Goal: Find specific page/section: Find specific page/section

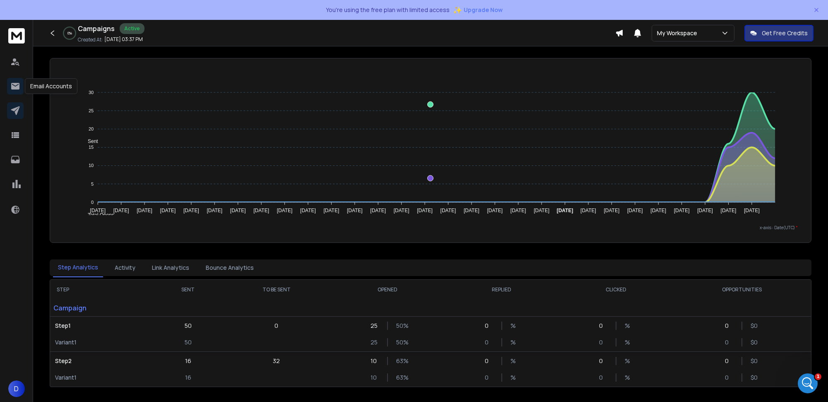
click at [17, 86] on icon at bounding box center [15, 86] width 8 height 7
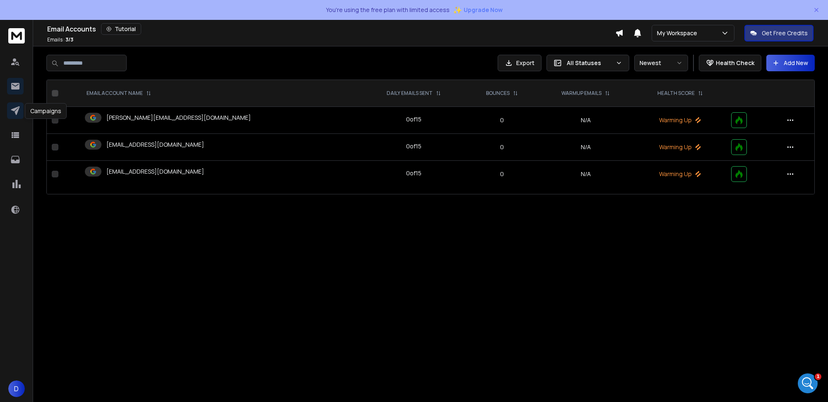
click at [15, 110] on icon at bounding box center [15, 110] width 9 height 9
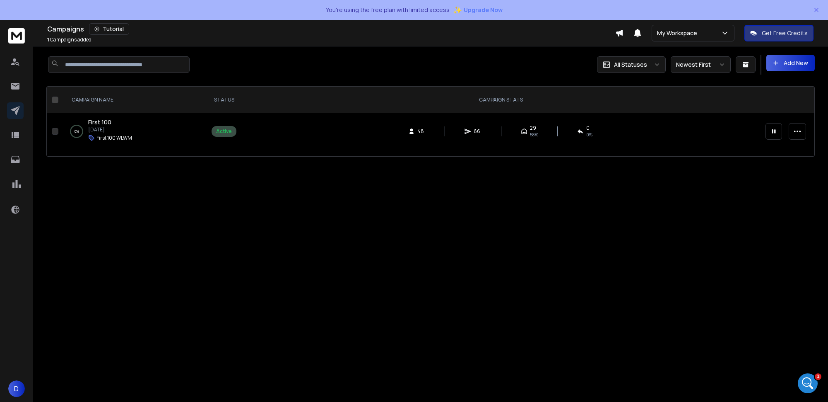
click at [159, 122] on div "0 % First 100 [DATE] First 100 WLWM" at bounding box center [134, 131] width 128 height 26
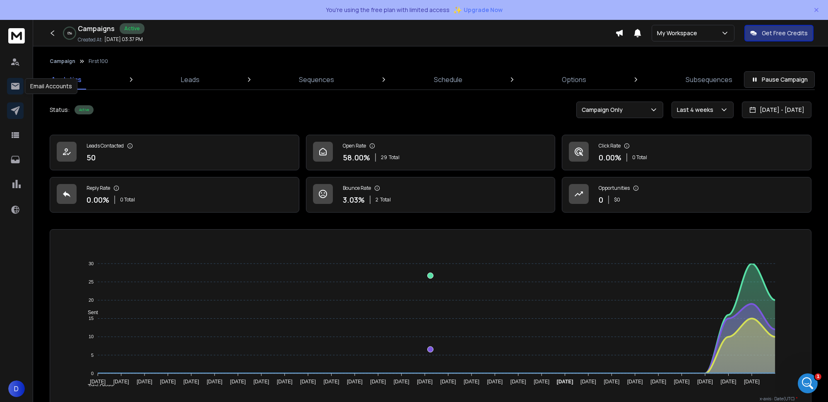
click at [21, 85] on link at bounding box center [15, 86] width 17 height 17
